Goal: Transaction & Acquisition: Obtain resource

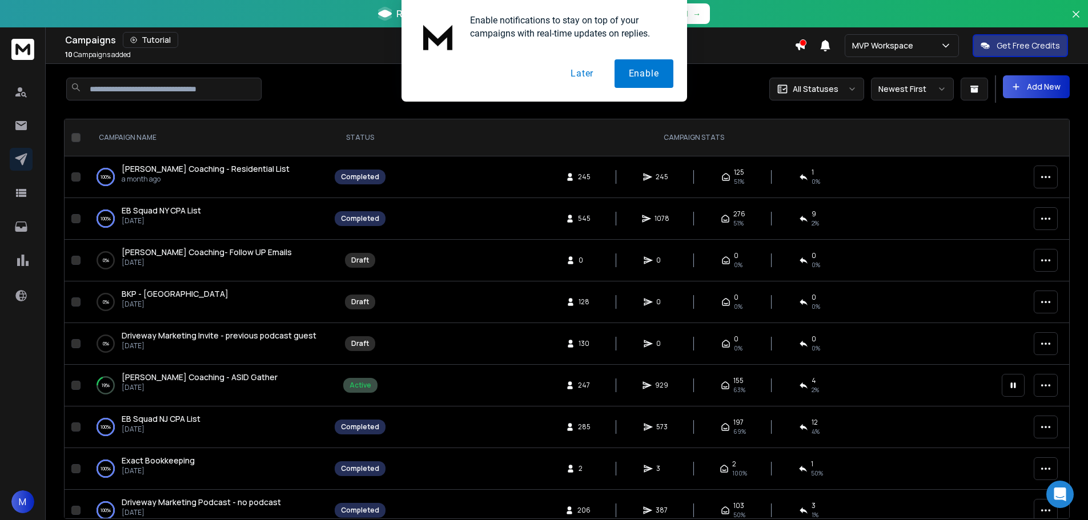
click at [584, 75] on button "Later" at bounding box center [581, 73] width 51 height 29
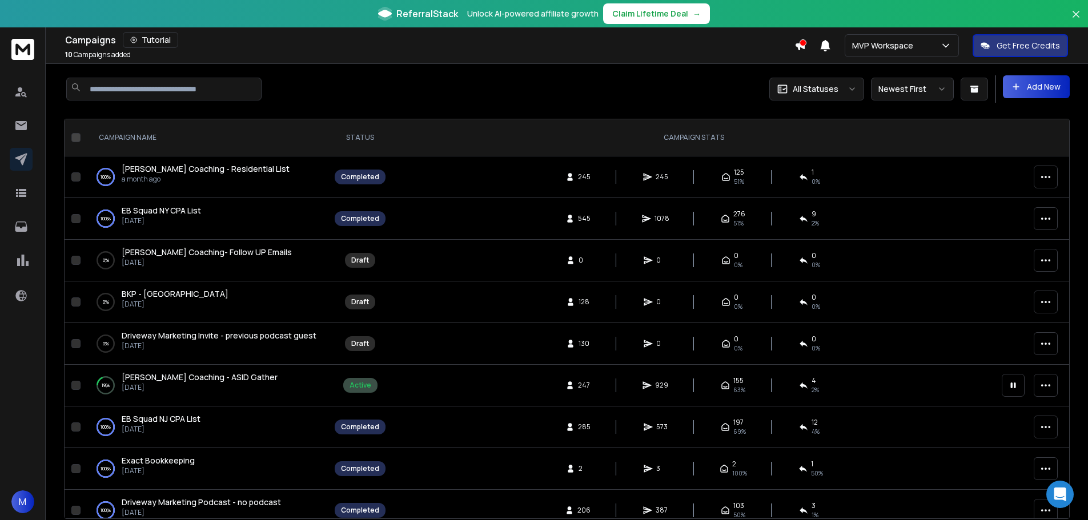
click at [478, 85] on div at bounding box center [315, 88] width 503 height 27
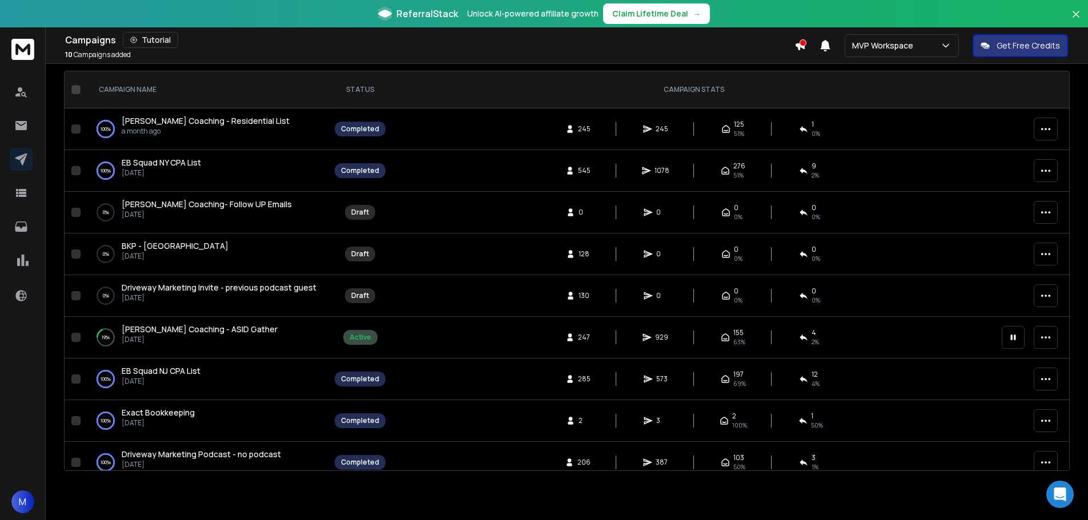
scroll to position [46, 0]
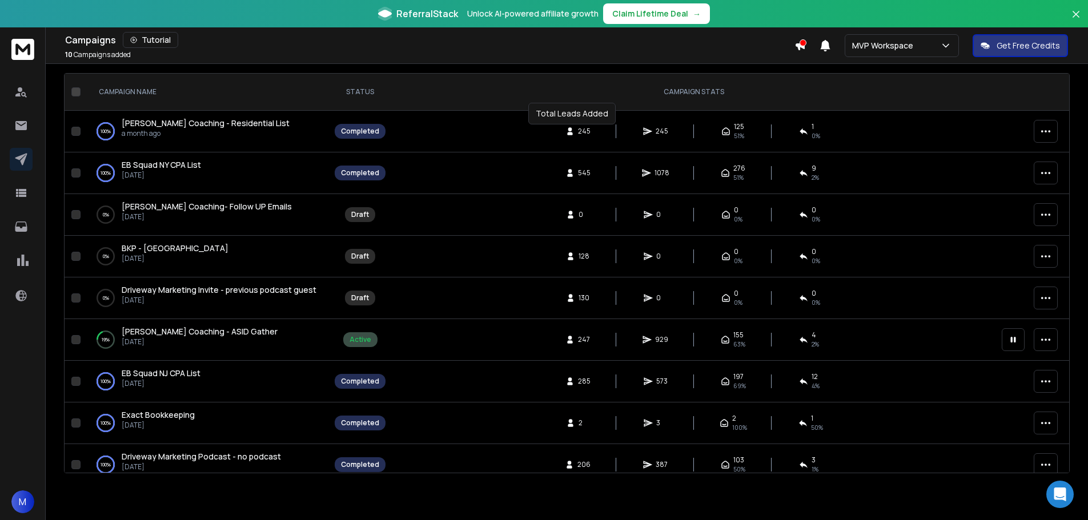
click at [578, 131] on span "245" at bounding box center [584, 131] width 13 height 9
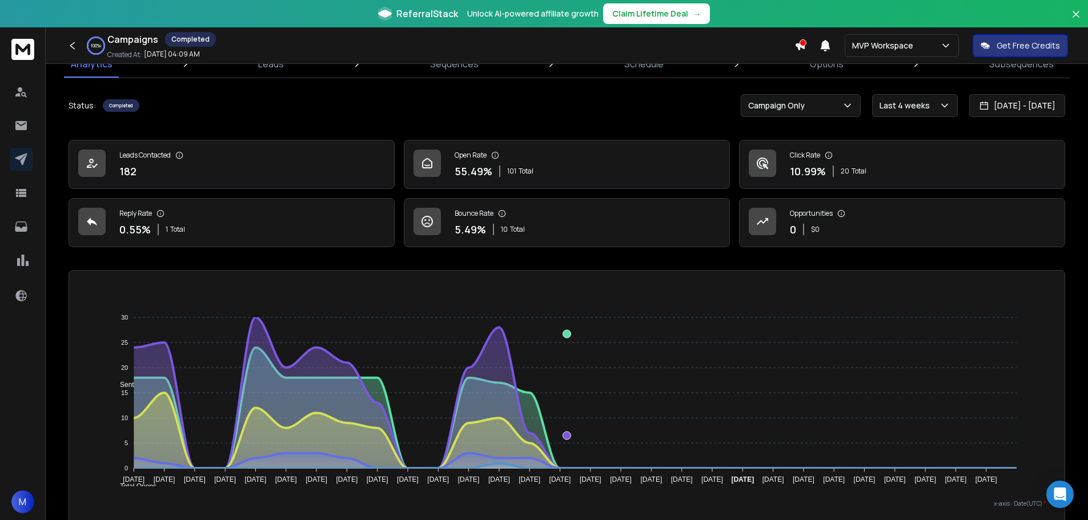
click at [324, 114] on div "Status: Completed Campaign Only Last 4 weeks [DATE] - [DATE]" at bounding box center [567, 105] width 997 height 23
click at [337, 111] on div "Status: Completed Campaign Only Last 4 weeks [DATE] - [DATE]" at bounding box center [567, 105] width 997 height 23
click at [337, 105] on div "Status: Completed Campaign Only Last 4 weeks [DATE] - [DATE]" at bounding box center [567, 105] width 997 height 23
click at [308, 114] on div "Status: Completed Campaign Only Last 4 weeks [DATE] - [DATE]" at bounding box center [567, 105] width 997 height 23
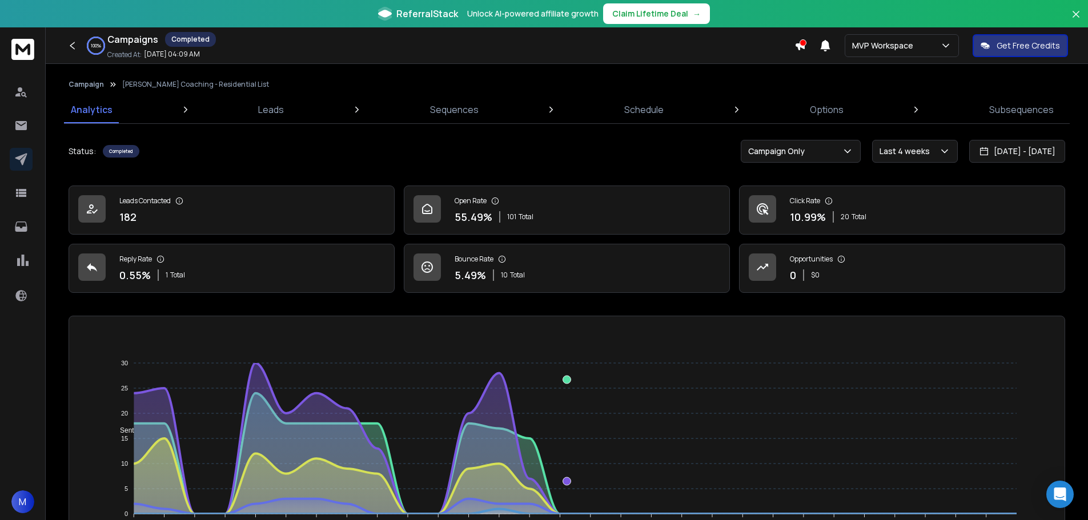
click at [341, 149] on div "Status: Completed Campaign Only Last 4 weeks [DATE] - [DATE]" at bounding box center [567, 151] width 997 height 23
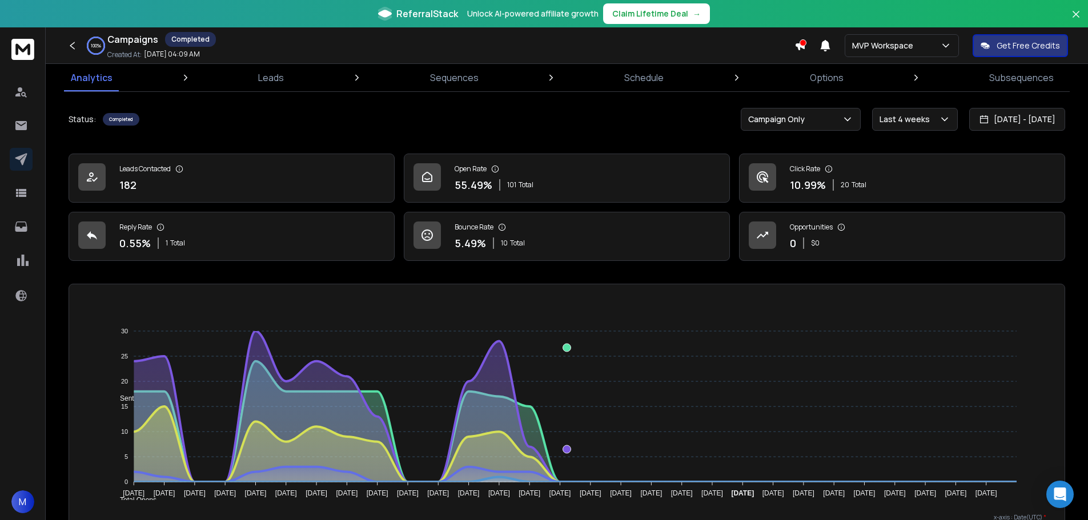
scroll to position [57, 0]
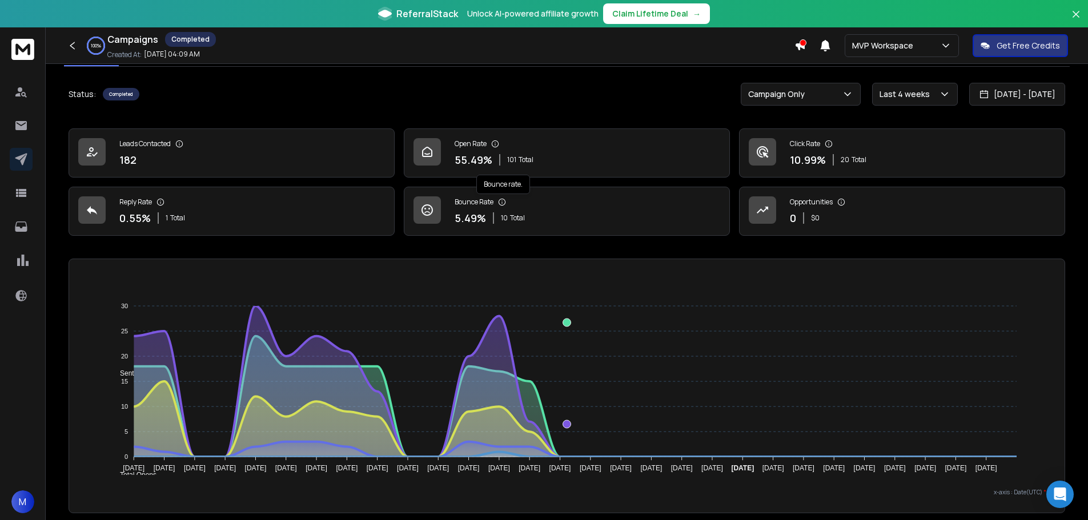
click at [504, 203] on icon at bounding box center [502, 202] width 8 height 8
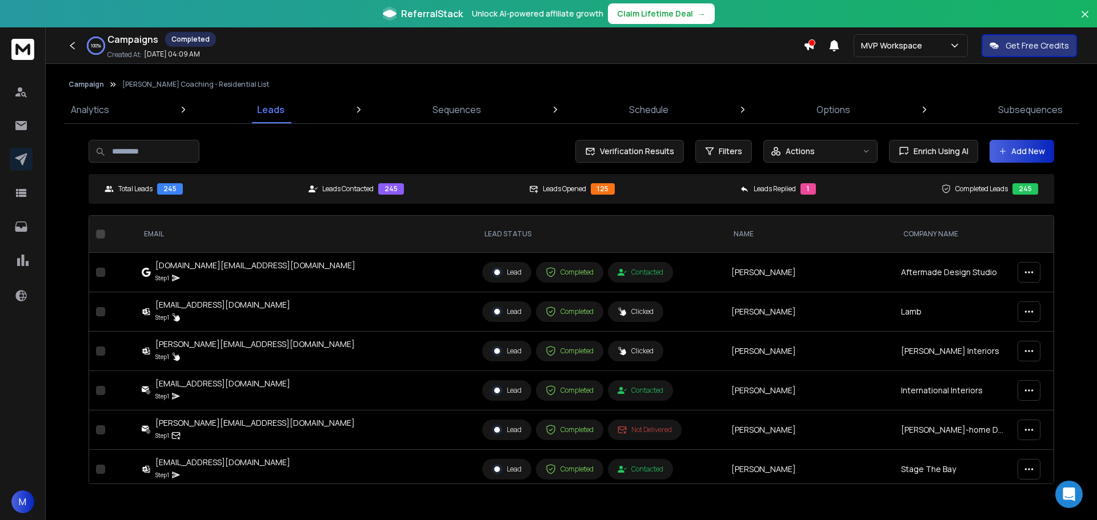
click at [268, 111] on p "Leads" at bounding box center [270, 110] width 27 height 14
click at [834, 148] on div "Actions" at bounding box center [814, 151] width 87 height 11
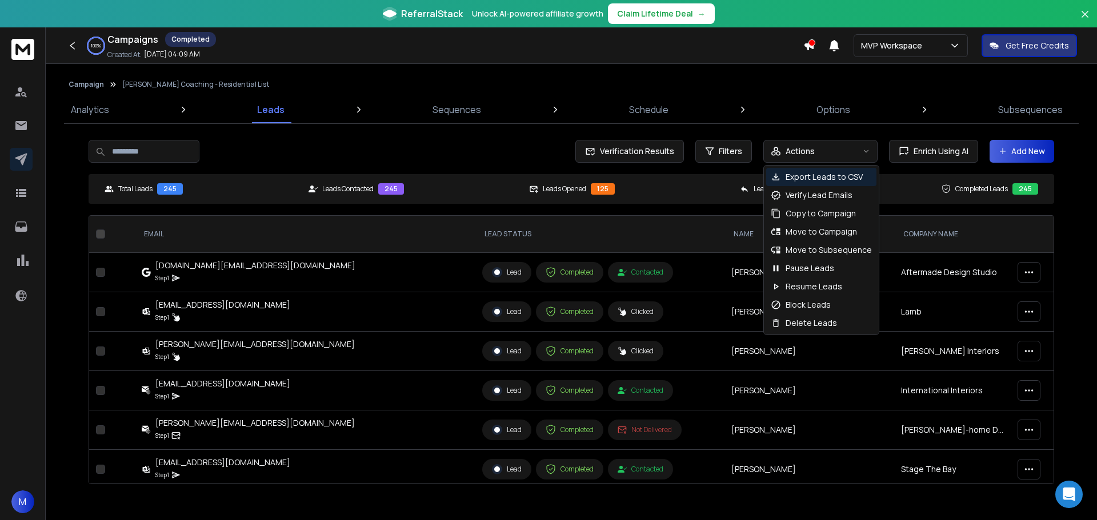
click at [821, 175] on p "Export Leads to CSV" at bounding box center [823, 176] width 77 height 11
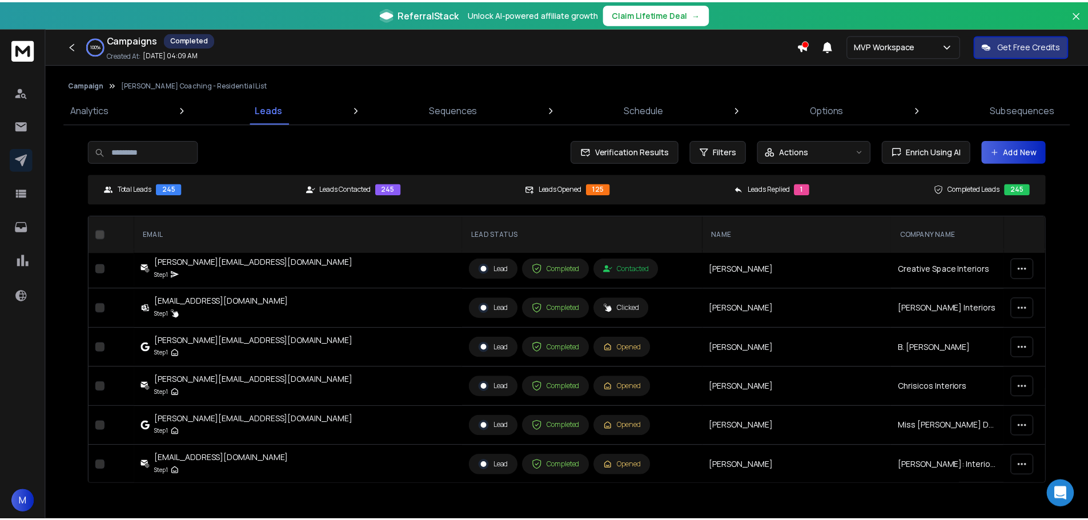
scroll to position [2663, 0]
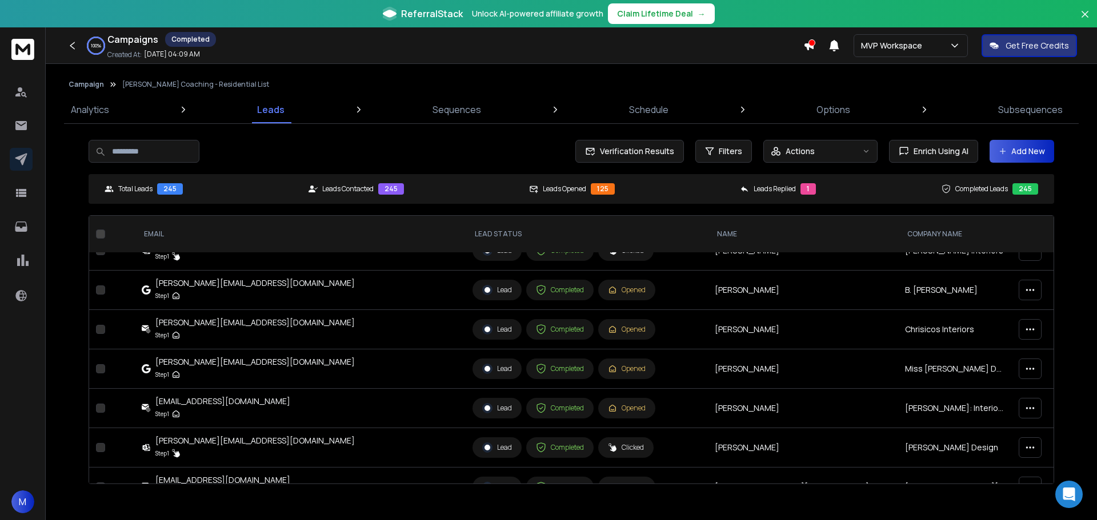
click at [129, 86] on p "[PERSON_NAME] Coaching - Residential List" at bounding box center [195, 84] width 147 height 9
click at [191, 85] on p "[PERSON_NAME] Coaching - Residential List" at bounding box center [195, 84] width 147 height 9
click at [211, 88] on p "[PERSON_NAME] Coaching - Residential List" at bounding box center [195, 84] width 147 height 9
copy p "[PERSON_NAME] Coaching - Residential List"
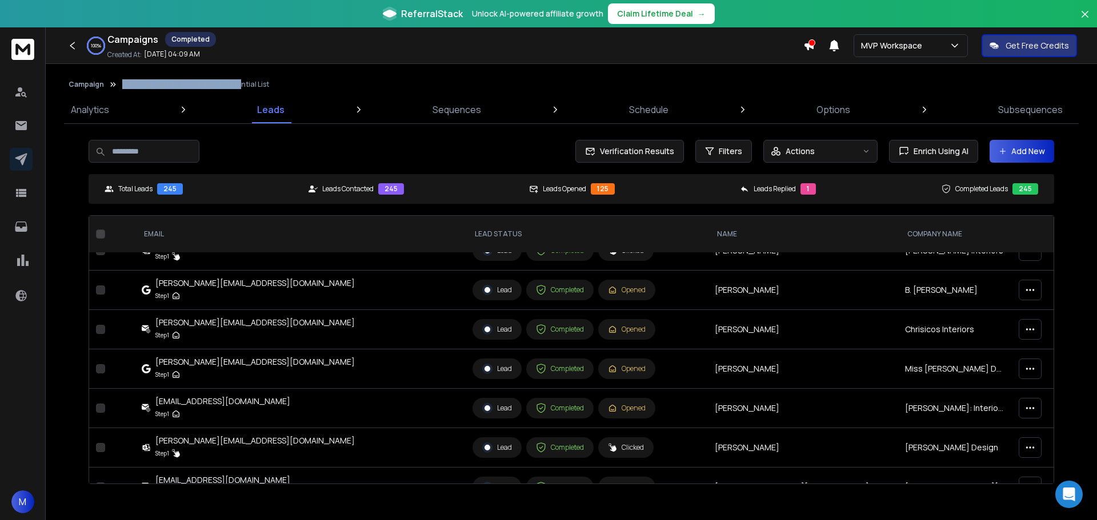
click at [364, 69] on div "Campaign [PERSON_NAME] Coaching - Residential List Analytics Leads Sequences Sc…" at bounding box center [571, 276] width 1051 height 425
click at [73, 44] on icon at bounding box center [72, 45] width 5 height 7
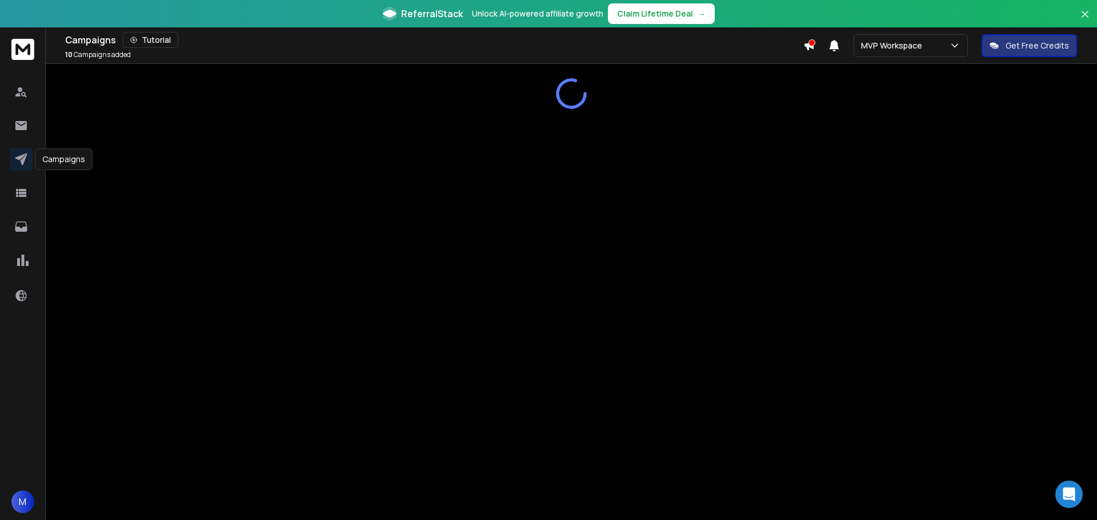
click at [11, 163] on link at bounding box center [21, 159] width 23 height 23
click at [34, 155] on div at bounding box center [23, 161] width 26 height 27
click at [29, 157] on link at bounding box center [21, 159] width 23 height 23
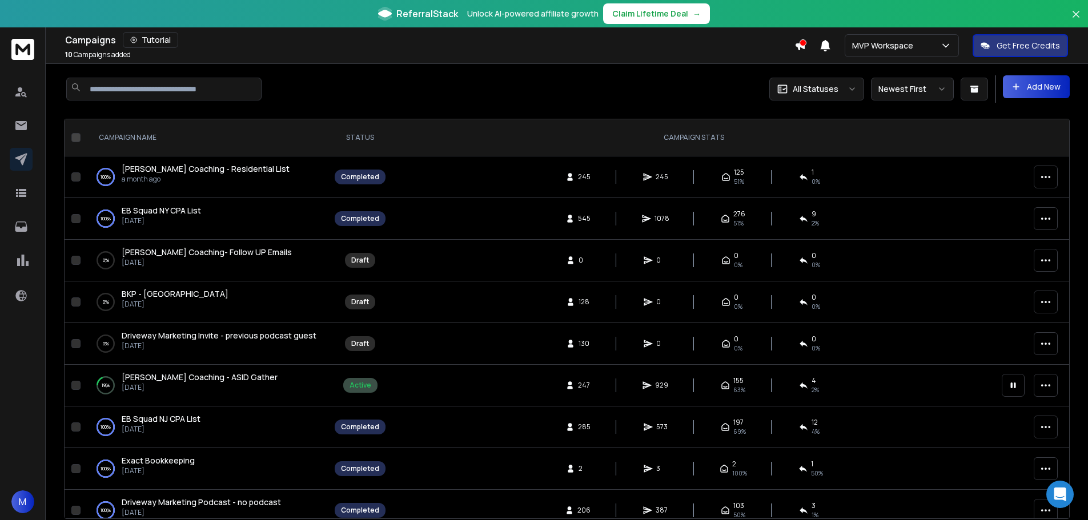
click at [483, 76] on div at bounding box center [315, 88] width 503 height 27
drag, startPoint x: 483, startPoint y: 81, endPoint x: 631, endPoint y: 120, distance: 152.6
click at [484, 81] on div at bounding box center [315, 88] width 503 height 27
click at [496, 90] on div at bounding box center [315, 88] width 503 height 27
click at [500, 86] on div at bounding box center [315, 88] width 503 height 27
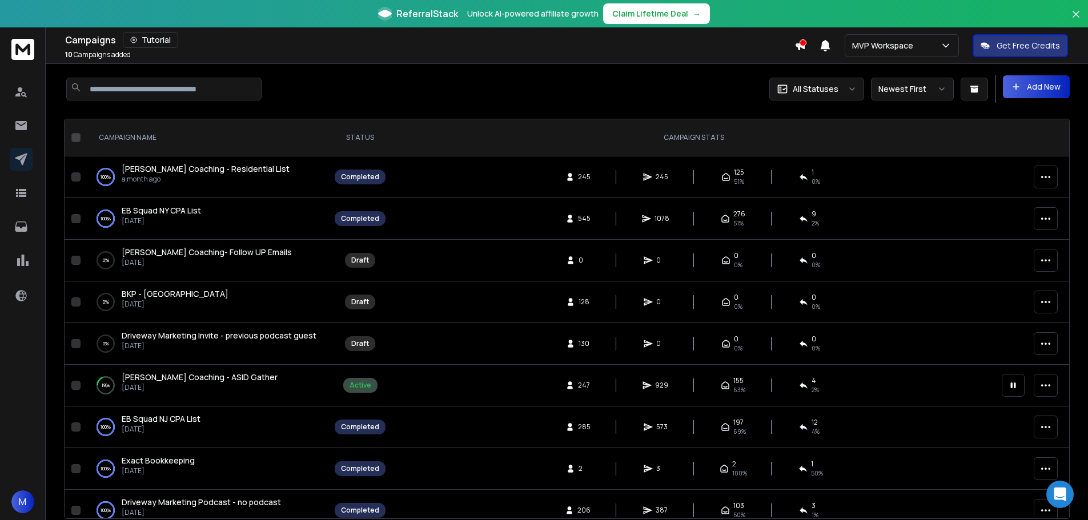
click at [500, 86] on div at bounding box center [315, 88] width 503 height 27
click at [502, 90] on div at bounding box center [315, 88] width 503 height 27
click at [481, 90] on div at bounding box center [315, 88] width 503 height 27
click at [346, 97] on div at bounding box center [315, 88] width 503 height 27
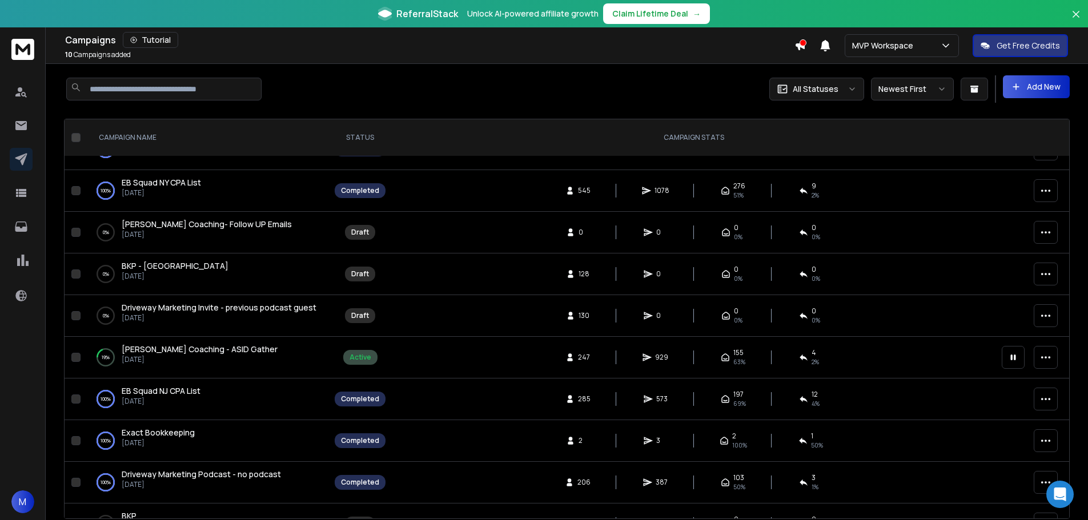
scroll to position [63, 0]
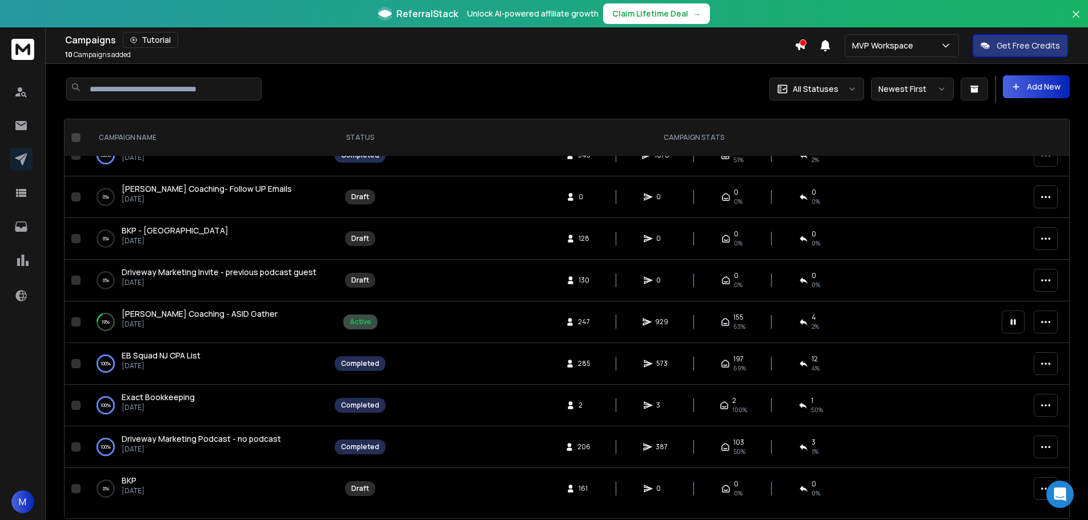
click at [175, 314] on span "[PERSON_NAME] Coaching - ASID Gather" at bounding box center [200, 313] width 156 height 11
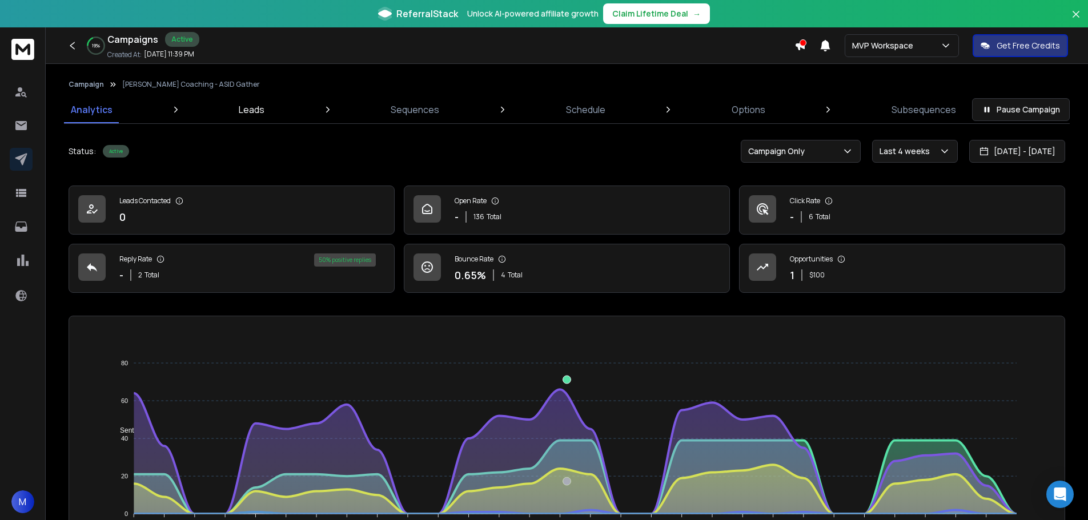
click at [271, 110] on link "Leads" at bounding box center [251, 109] width 39 height 27
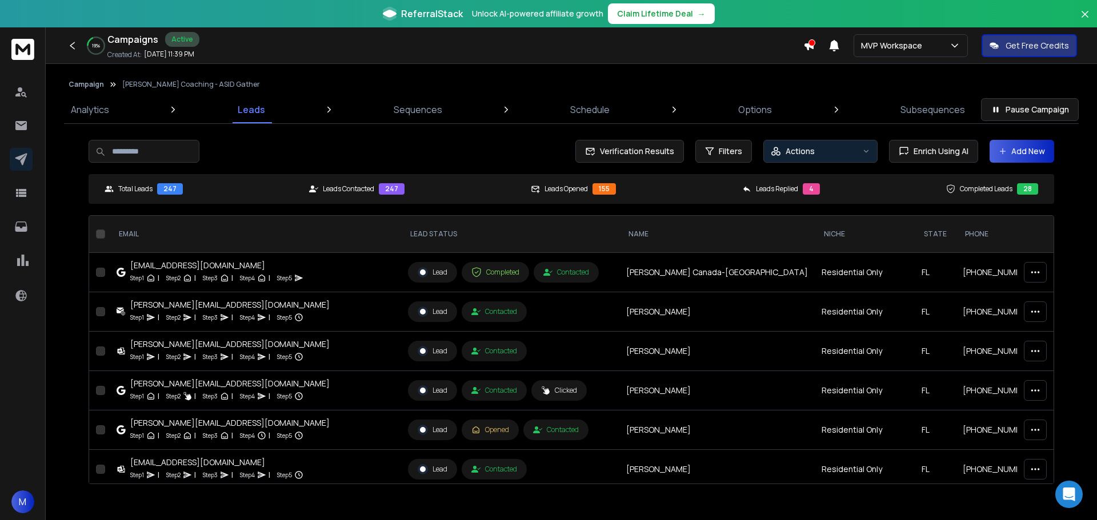
click at [831, 155] on div "Actions" at bounding box center [814, 151] width 87 height 11
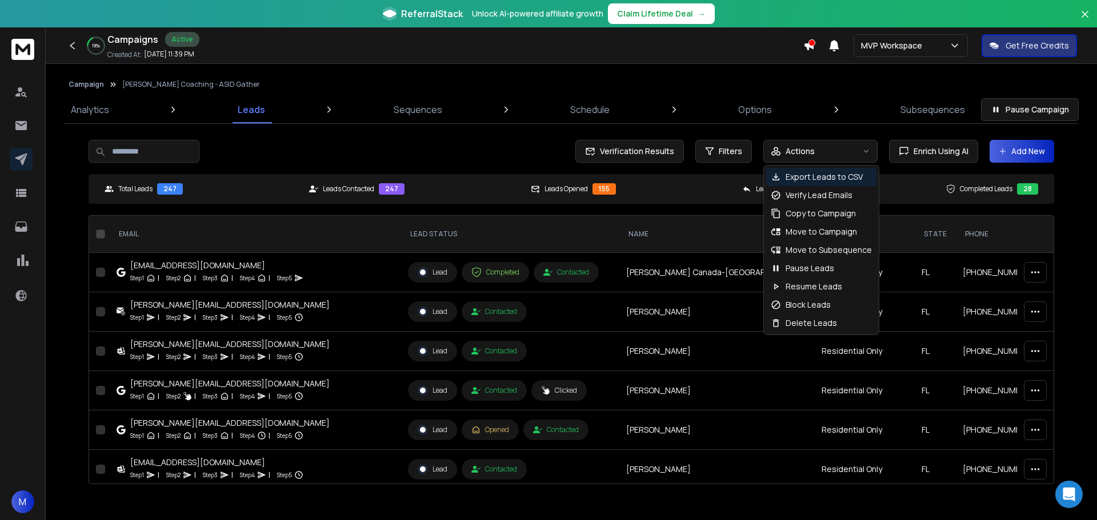
click at [820, 175] on p "Export Leads to CSV" at bounding box center [823, 176] width 77 height 11
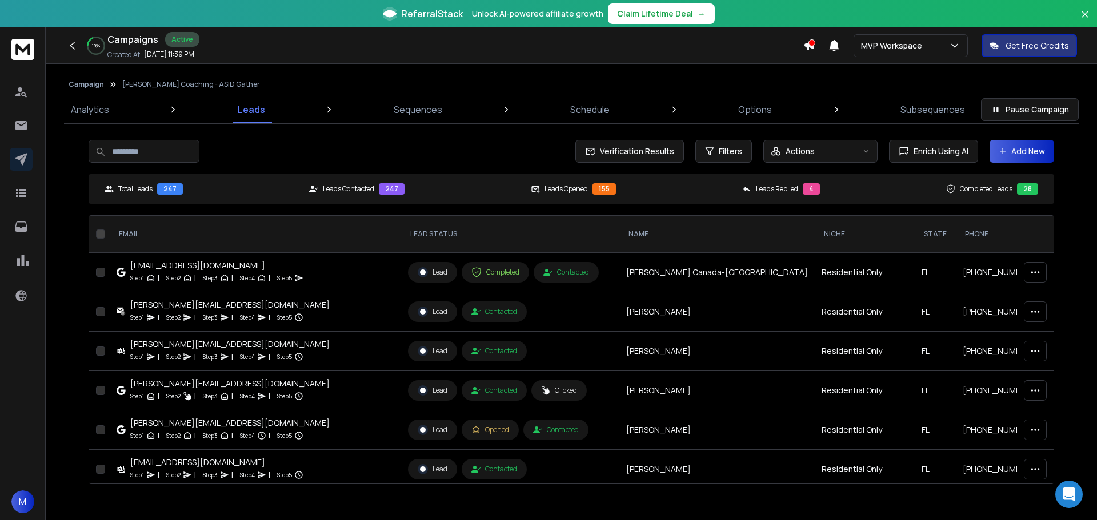
click at [414, 50] on div "19 % Campaigns Active Created At: [DATE] 11:39 PM MVP Workspace Get Free Credits" at bounding box center [548, 45] width 1097 height 37
click at [69, 44] on icon at bounding box center [72, 46] width 10 height 10
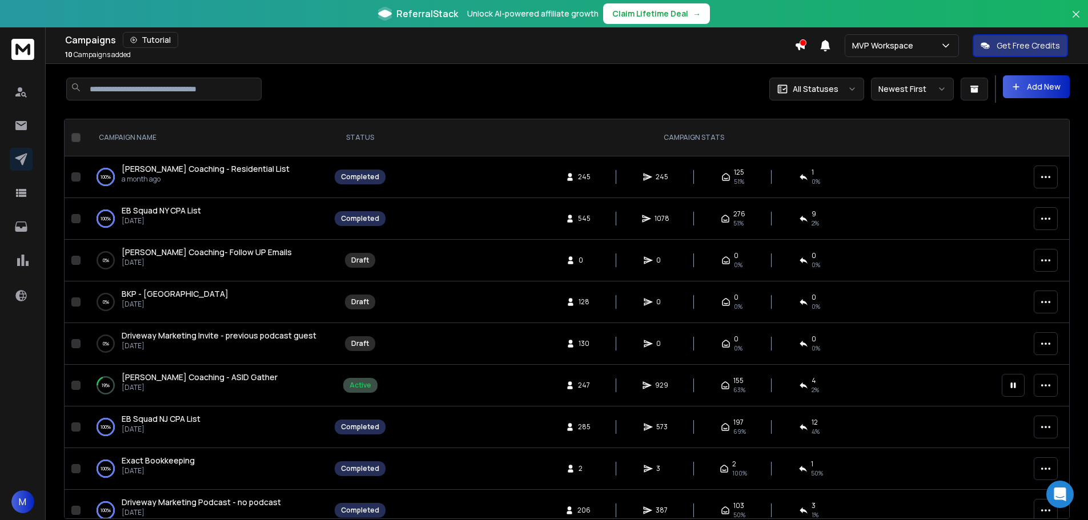
click at [396, 84] on div at bounding box center [315, 88] width 503 height 27
click at [394, 84] on div at bounding box center [315, 88] width 503 height 27
click at [443, 70] on div "Campaigns 10 Campaigns Added All Statuses Newest First Add New CAMPAIGN NAME ST…" at bounding box center [567, 335] width 1043 height 543
click at [454, 80] on div at bounding box center [315, 88] width 503 height 27
click at [463, 79] on div at bounding box center [315, 88] width 503 height 27
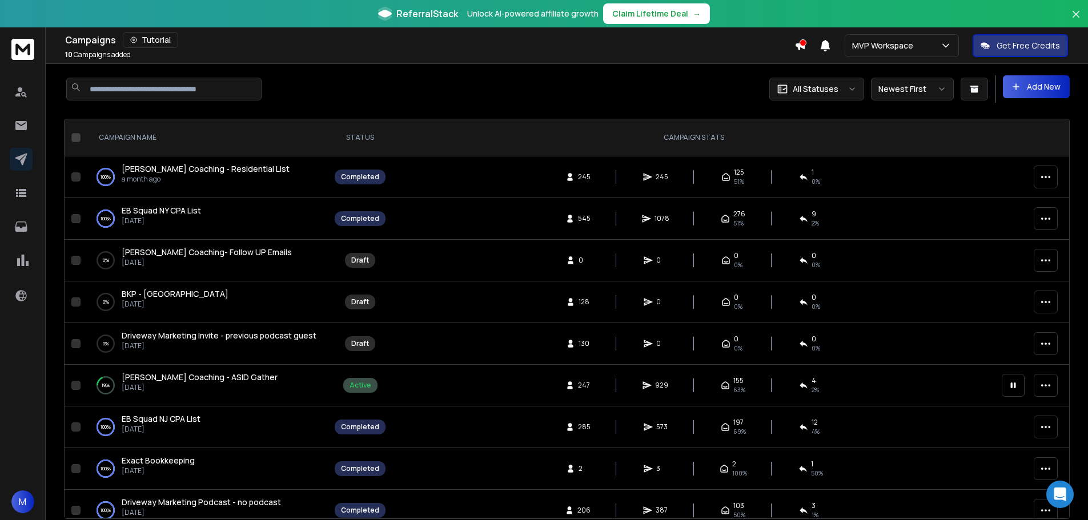
click at [468, 81] on div at bounding box center [315, 88] width 503 height 27
click at [472, 81] on div at bounding box center [315, 88] width 503 height 27
click at [471, 82] on div at bounding box center [315, 88] width 503 height 27
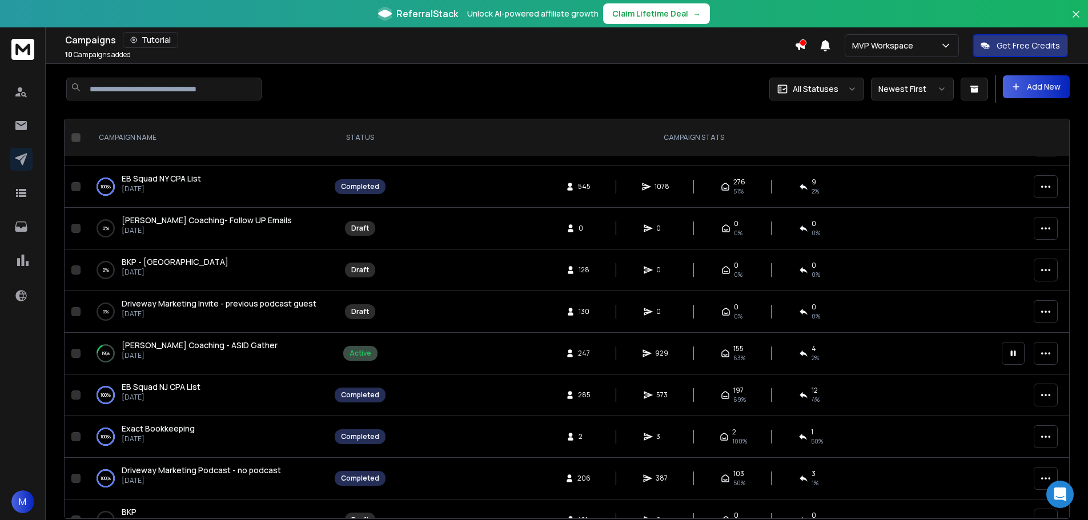
scroll to position [57, 0]
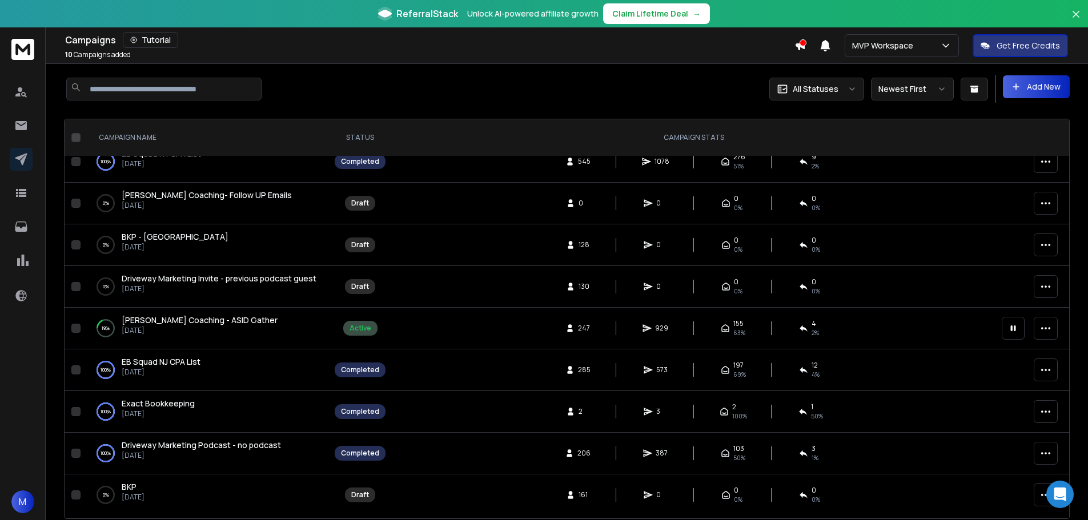
drag, startPoint x: 571, startPoint y: 86, endPoint x: 586, endPoint y: 79, distance: 16.1
click at [572, 85] on div "Campaigns 10 Campaigns Added All Statuses Newest First Add New" at bounding box center [818, 88] width 503 height 27
click at [1082, 122] on div "Campaigns 10 Campaigns Added All Statuses Newest First Add New CAMPAIGN NAME ST…" at bounding box center [567, 335] width 1043 height 543
click at [592, 66] on div "Campaigns 10 Campaigns Added All Statuses Newest First Add New CAMPAIGN NAME ST…" at bounding box center [567, 335] width 1043 height 543
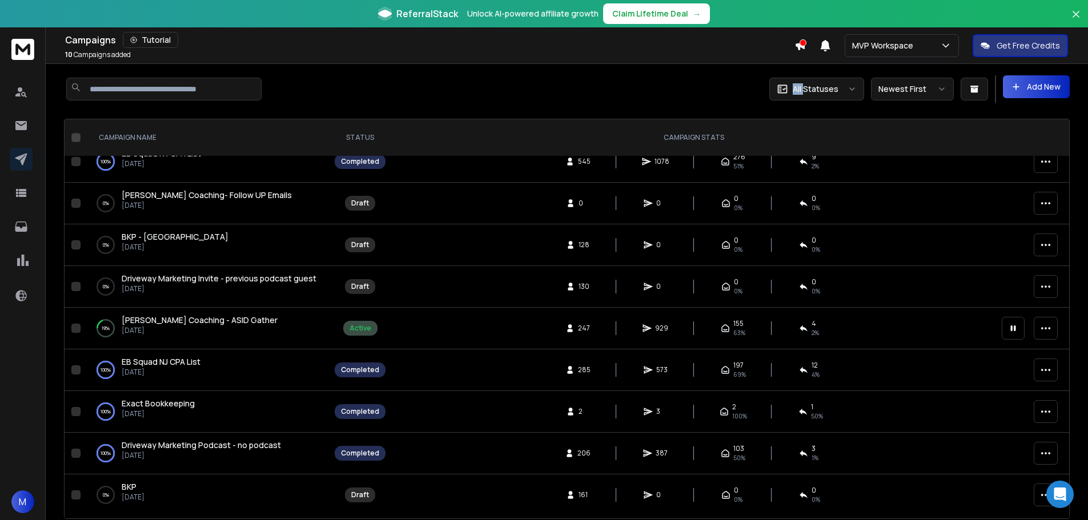
click at [592, 67] on div "Campaigns 10 Campaigns Added All Statuses Newest First Add New CAMPAIGN NAME ST…" at bounding box center [567, 335] width 1043 height 543
